Goal: Information Seeking & Learning: Check status

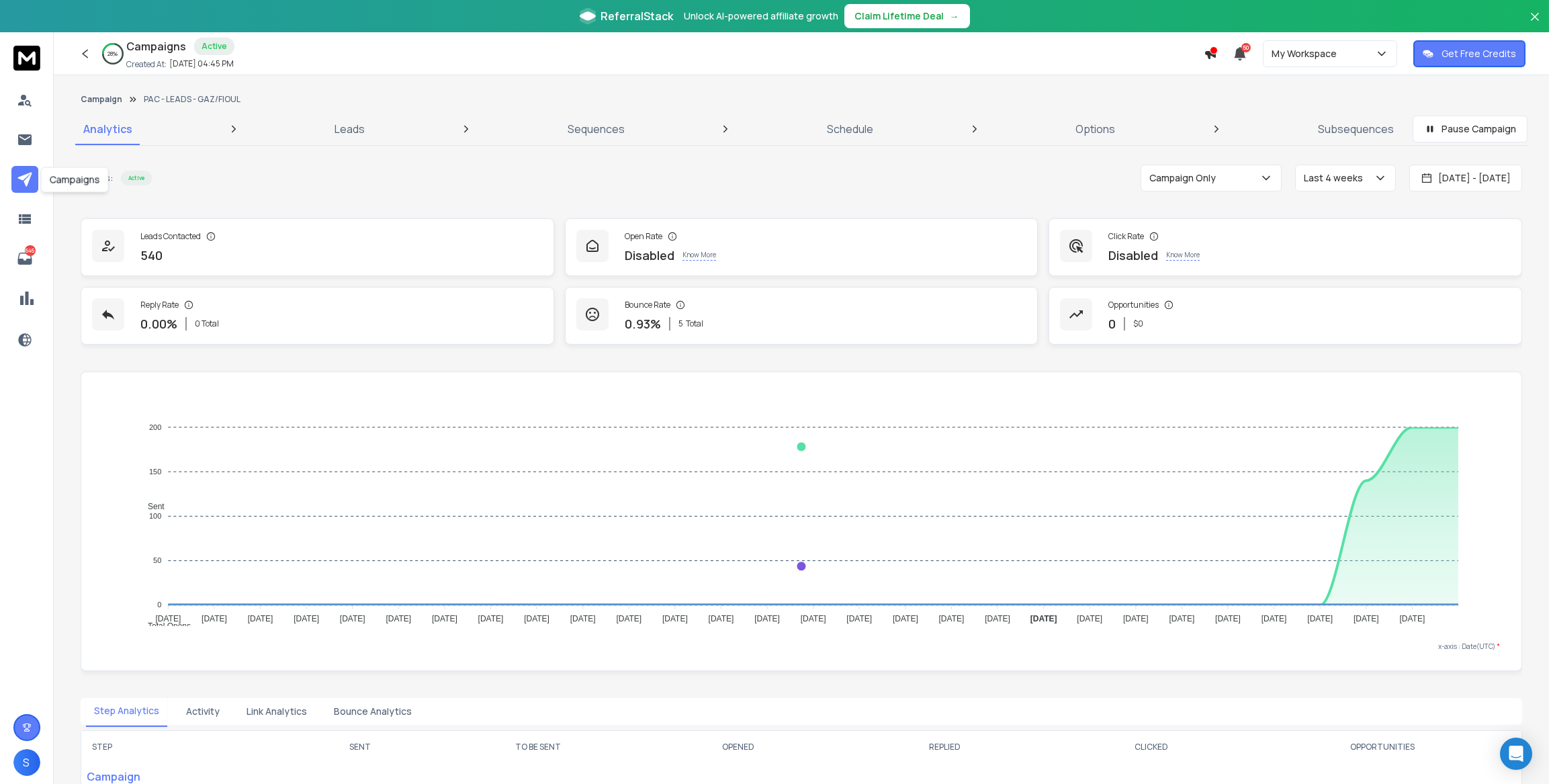
click at [22, 178] on icon at bounding box center [24, 179] width 14 height 14
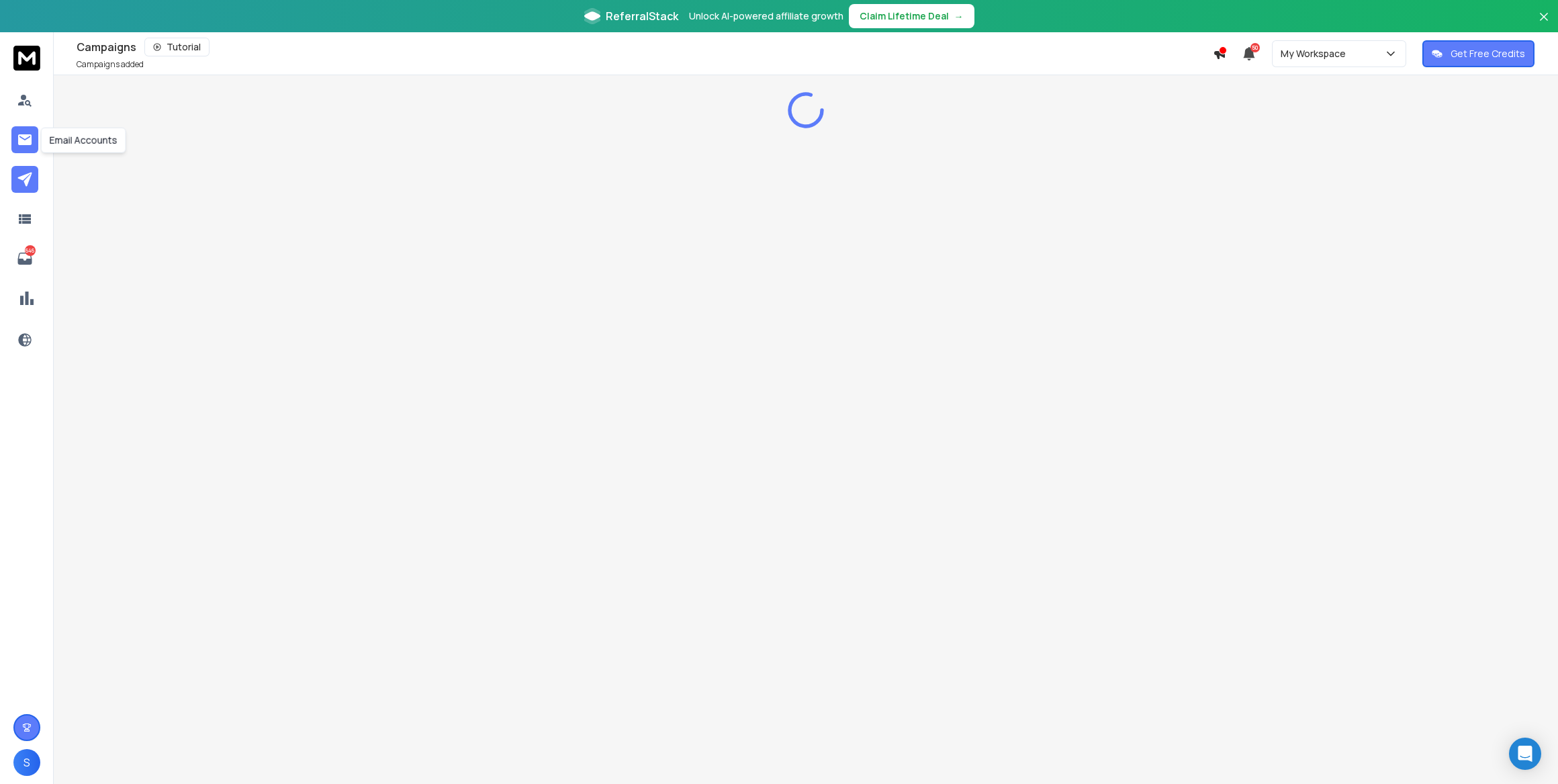
click at [13, 143] on link at bounding box center [24, 140] width 27 height 27
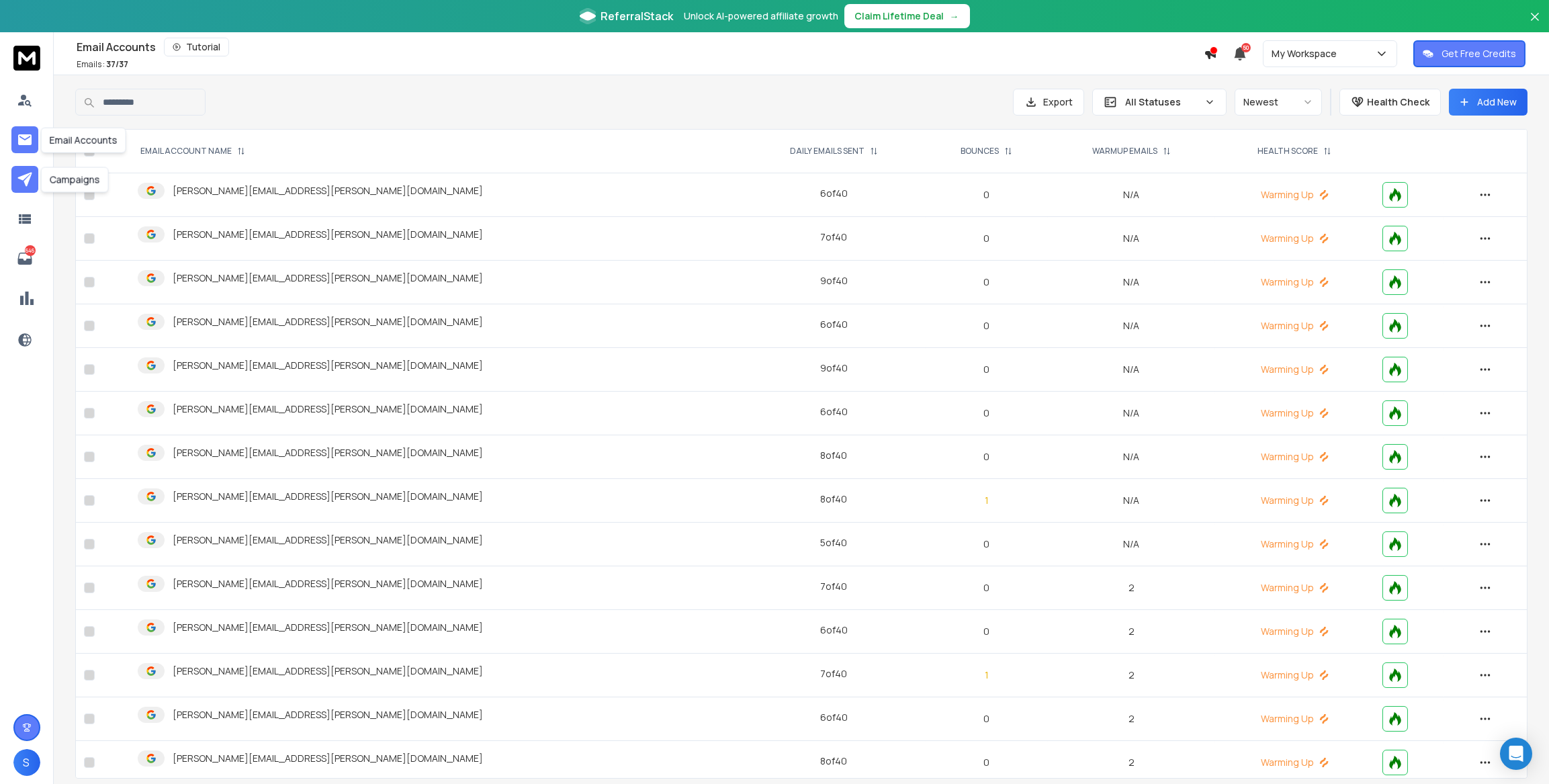
click at [19, 185] on icon at bounding box center [24, 178] width 16 height 16
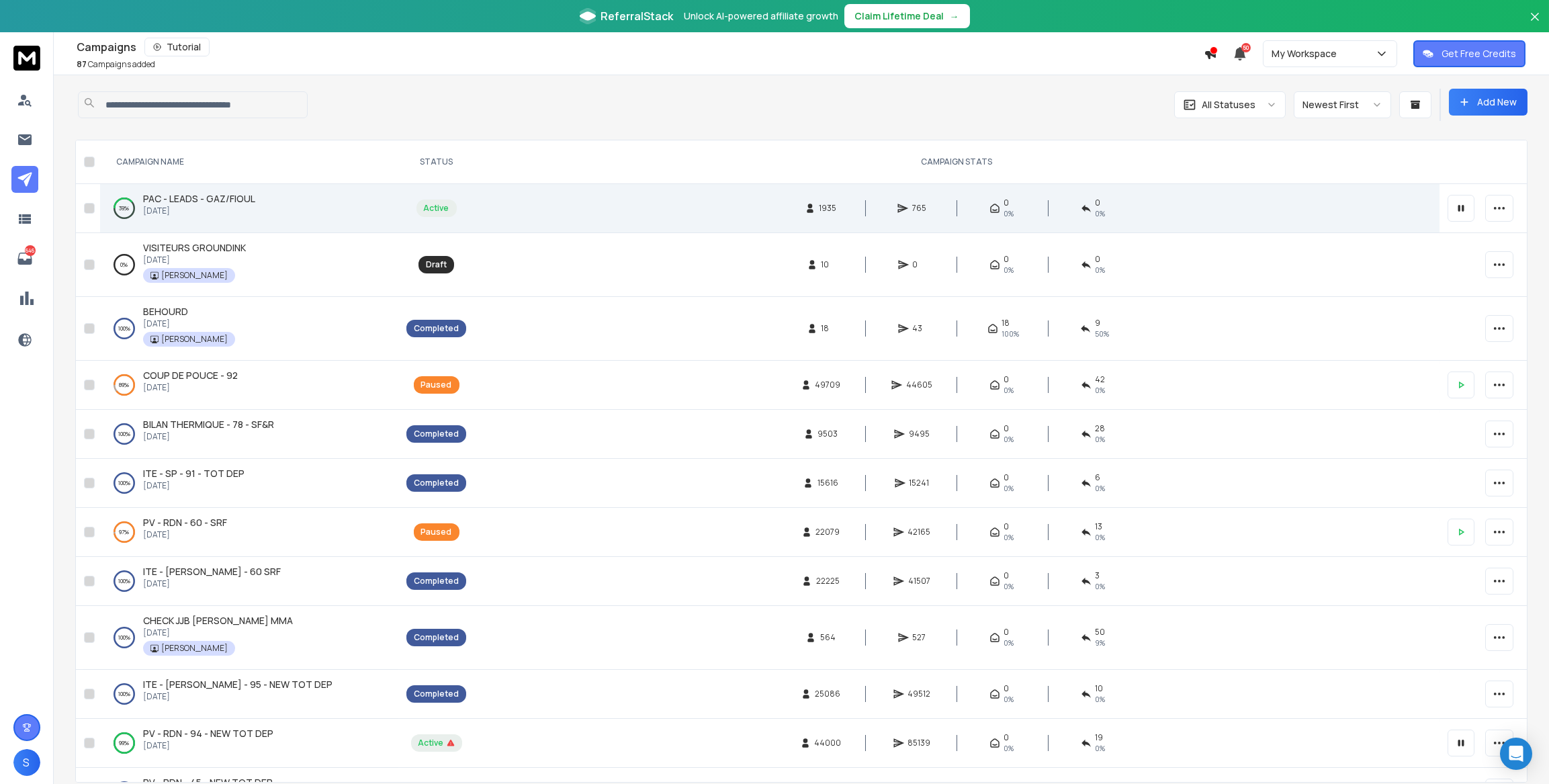
click at [510, 217] on div "1935 765 0 0% 0 0 %" at bounding box center [957, 208] width 949 height 21
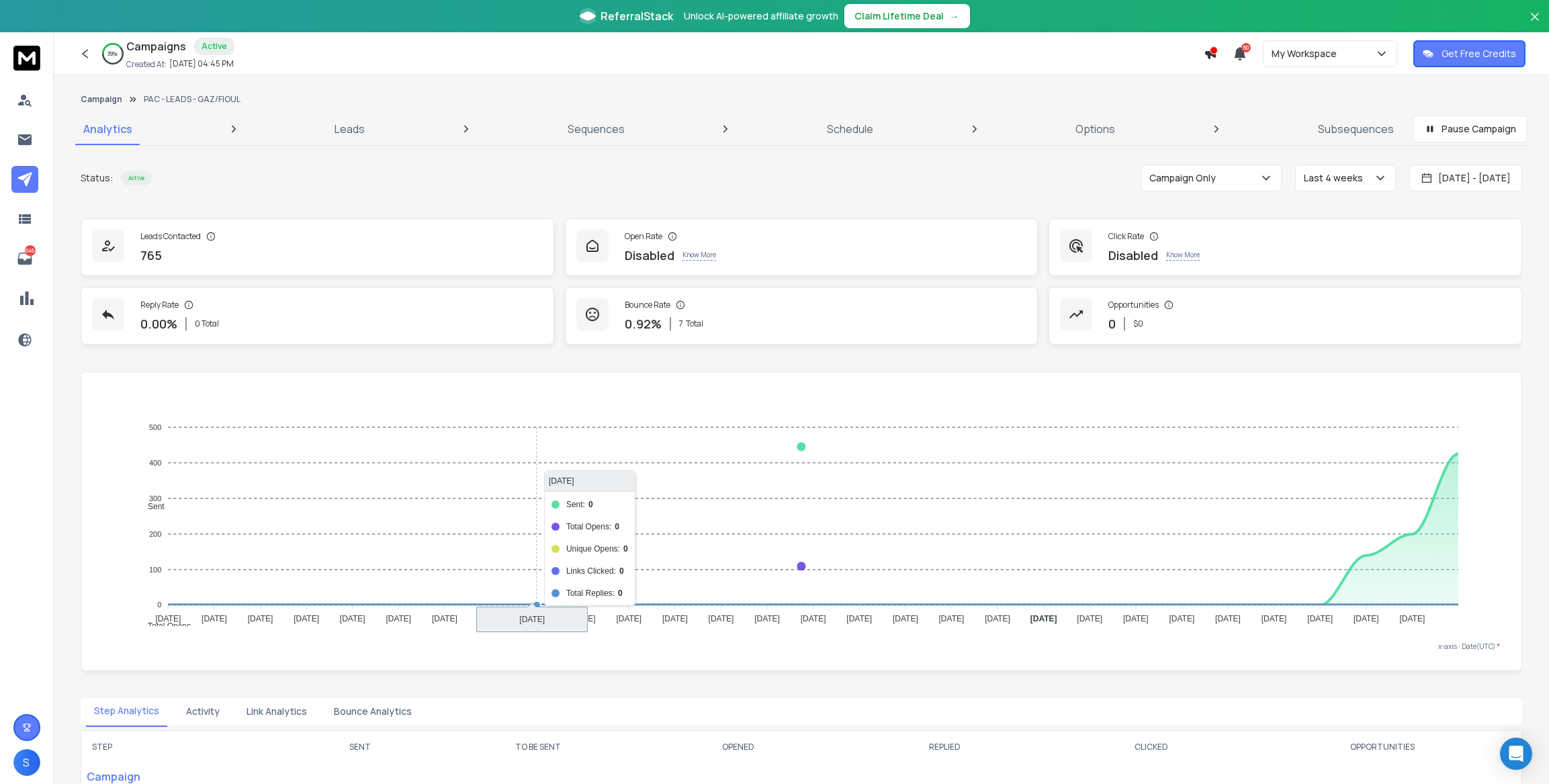
drag, startPoint x: 556, startPoint y: 528, endPoint x: 539, endPoint y: 340, distance: 188.8
click at [605, 138] on link "Sequences" at bounding box center [596, 129] width 73 height 32
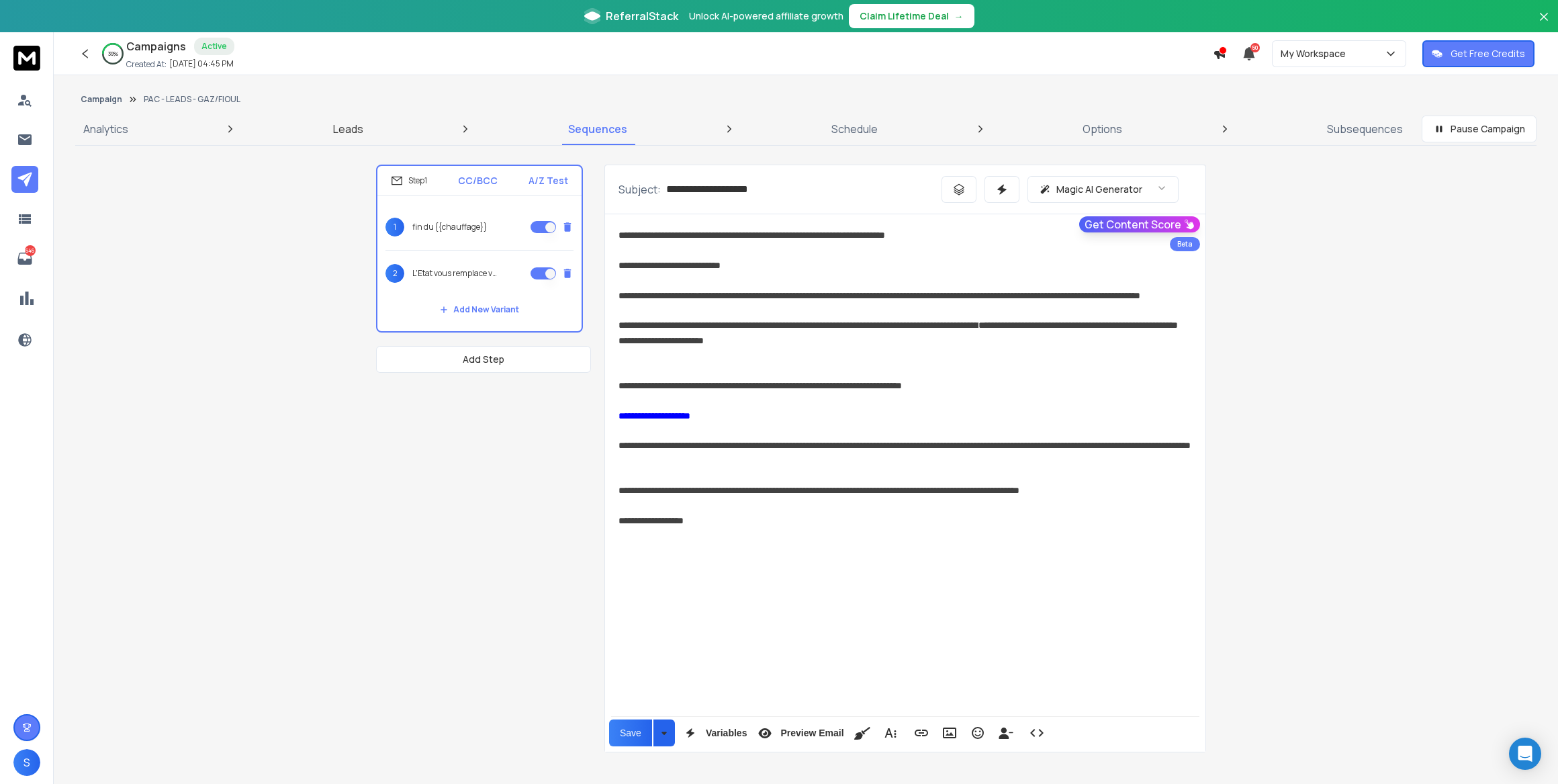
click at [355, 128] on p "Leads" at bounding box center [348, 129] width 31 height 16
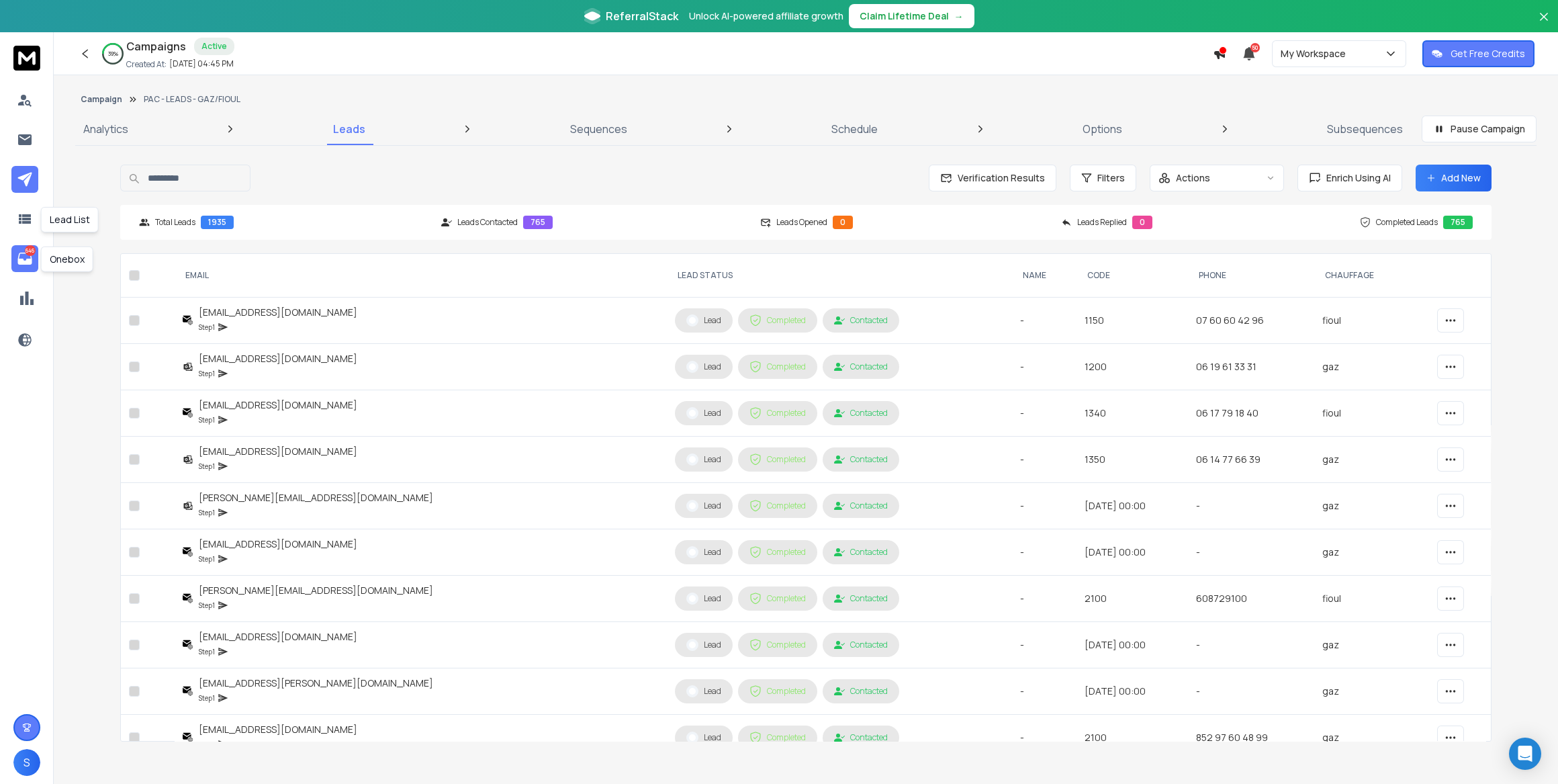
click at [18, 267] on link "646" at bounding box center [24, 258] width 27 height 27
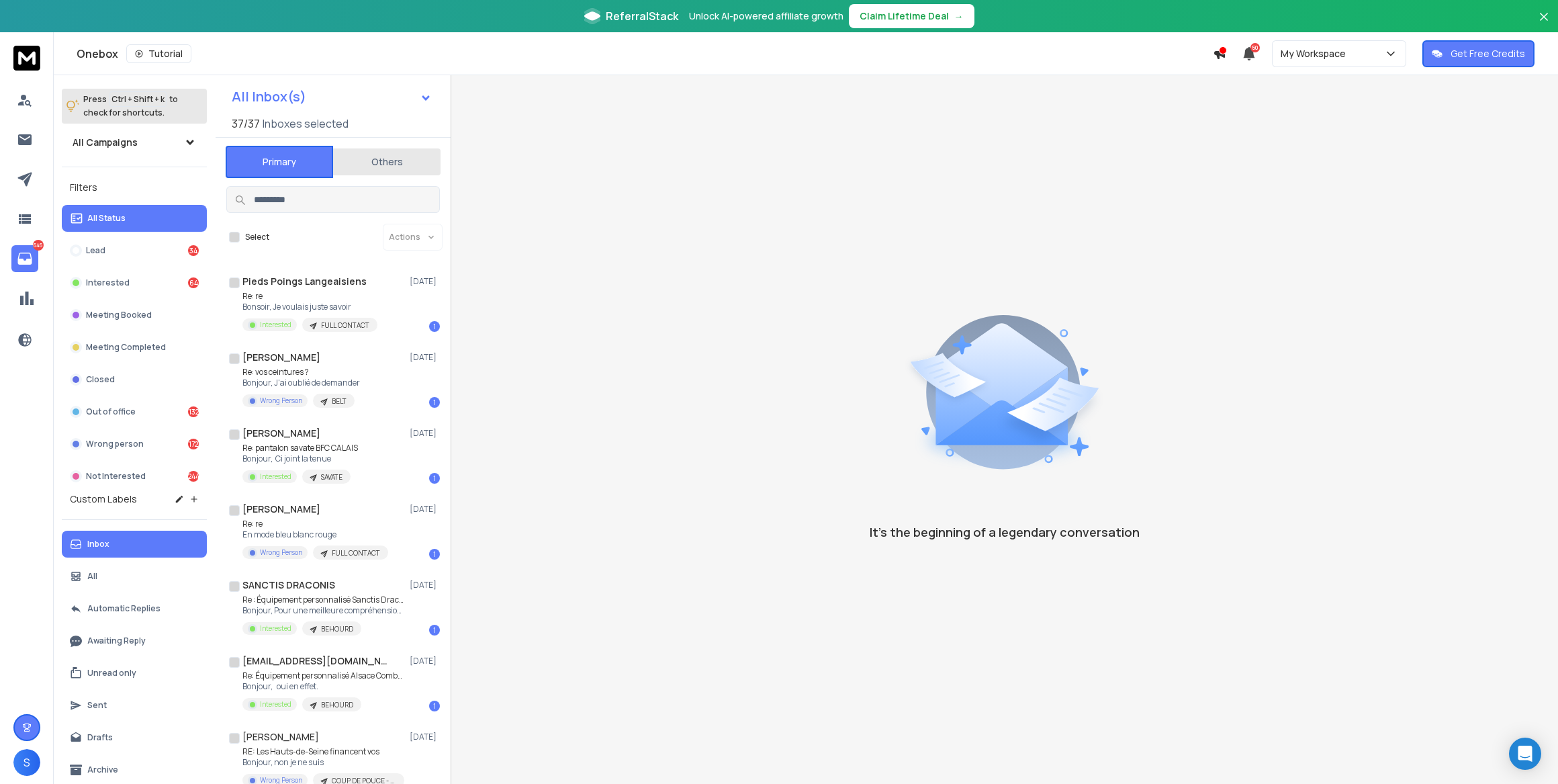
click at [27, 197] on div at bounding box center [26, 181] width 31 height 31
click at [21, 218] on icon at bounding box center [24, 219] width 12 height 9
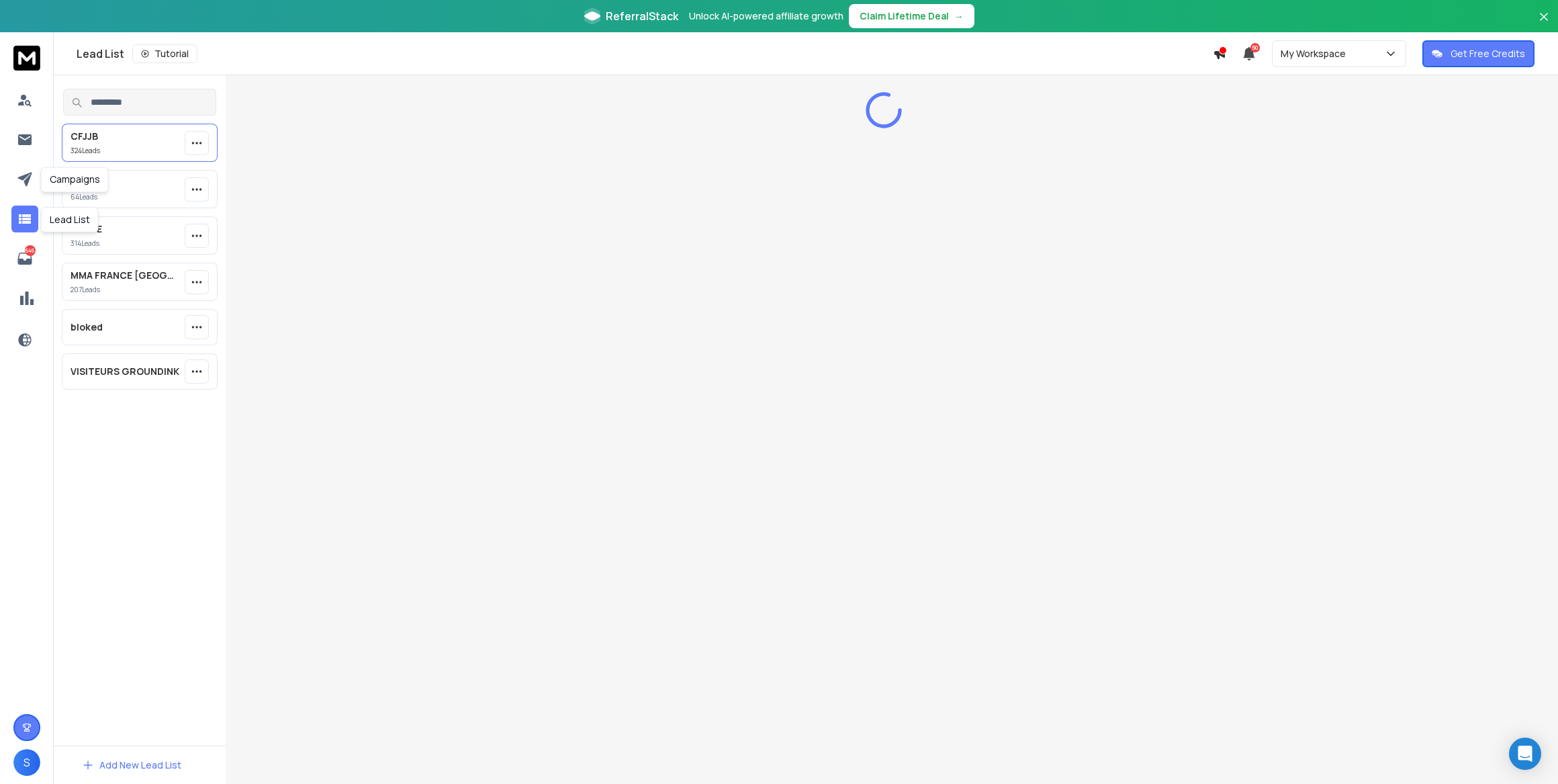
click at [25, 165] on div "646" at bounding box center [26, 222] width 31 height 271
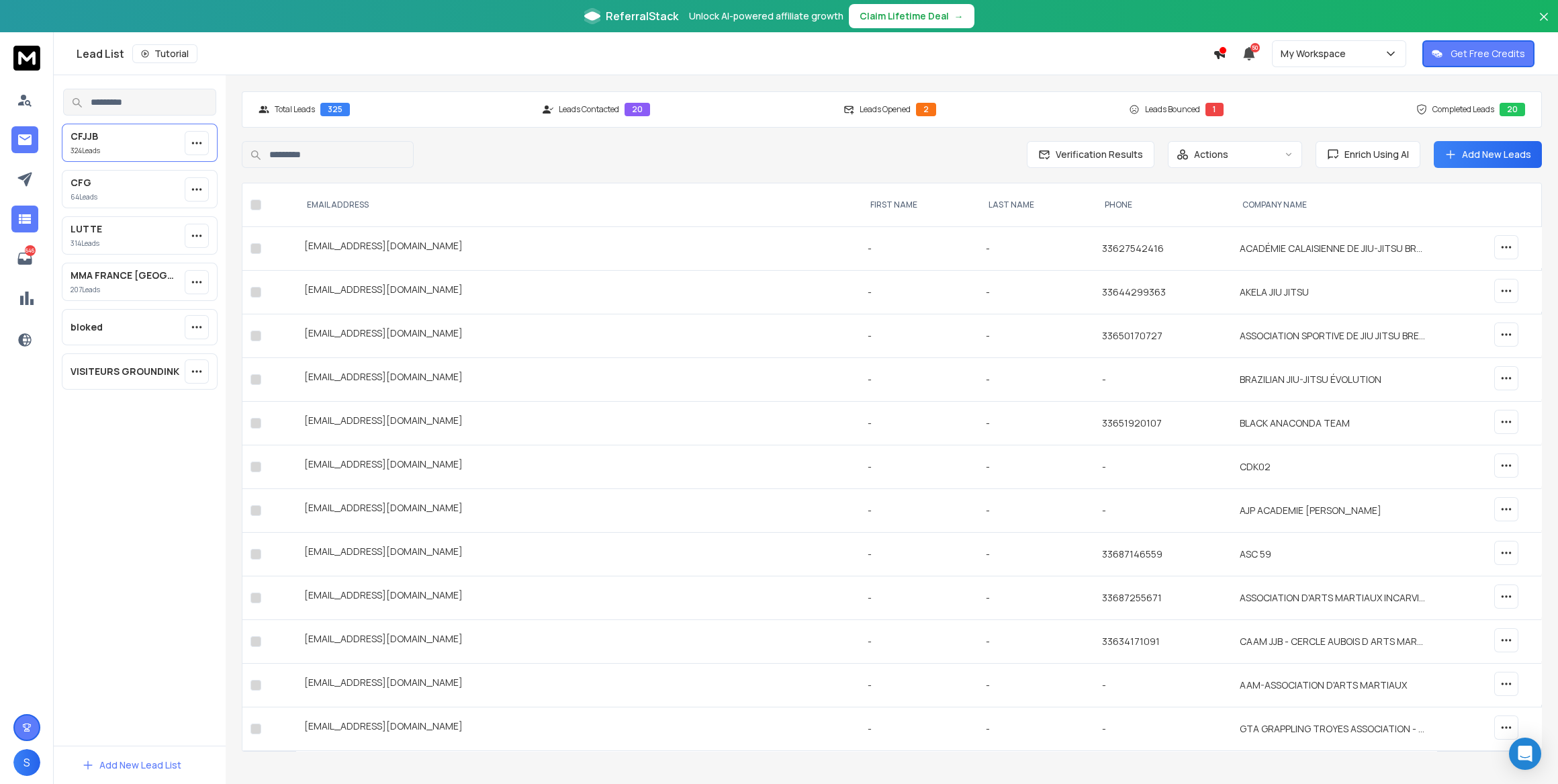
click at [26, 139] on icon at bounding box center [24, 139] width 16 height 16
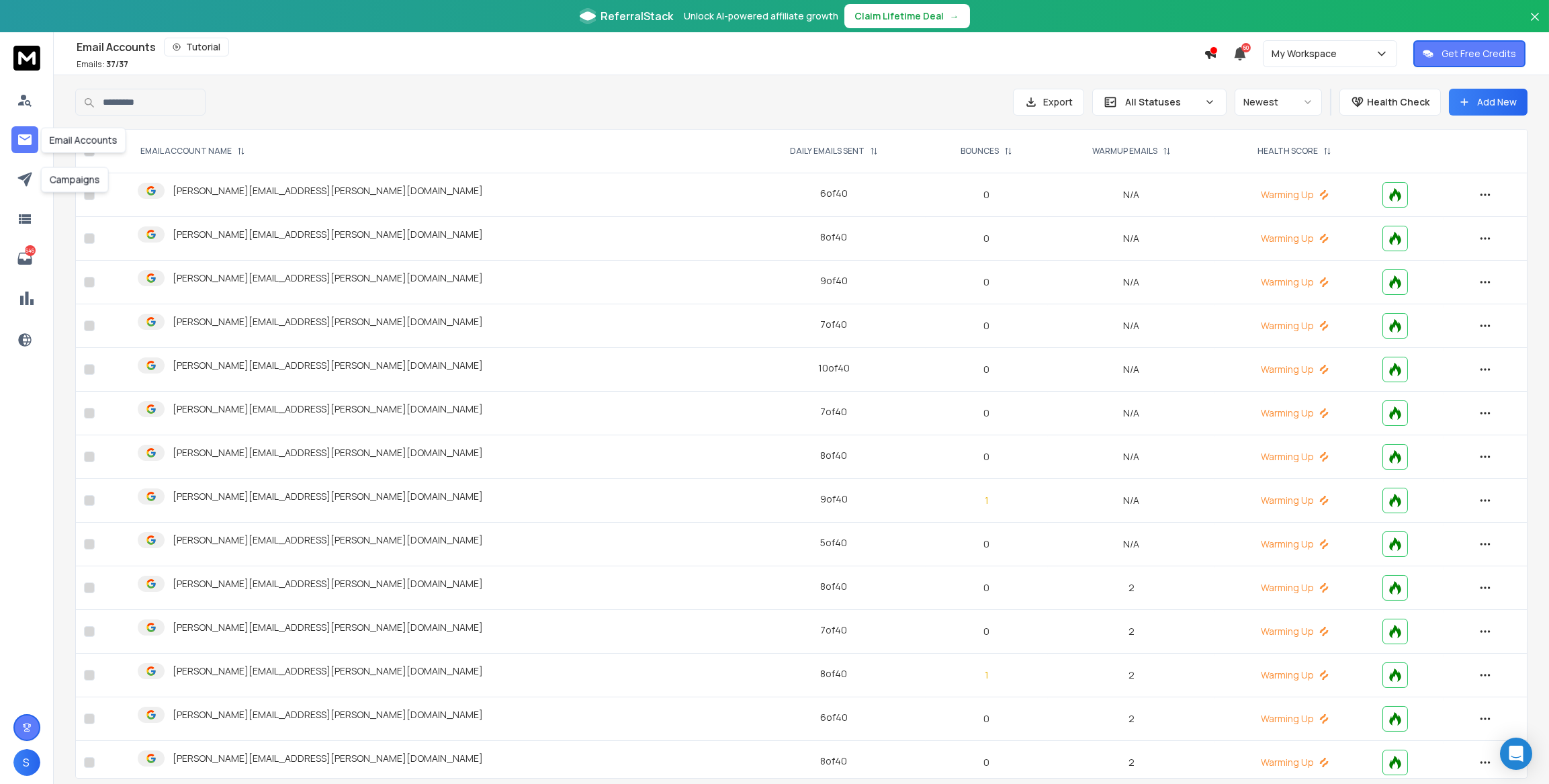
click at [29, 192] on div at bounding box center [26, 181] width 31 height 31
click at [22, 147] on icon at bounding box center [24, 139] width 16 height 16
